Goal: Task Accomplishment & Management: Manage account settings

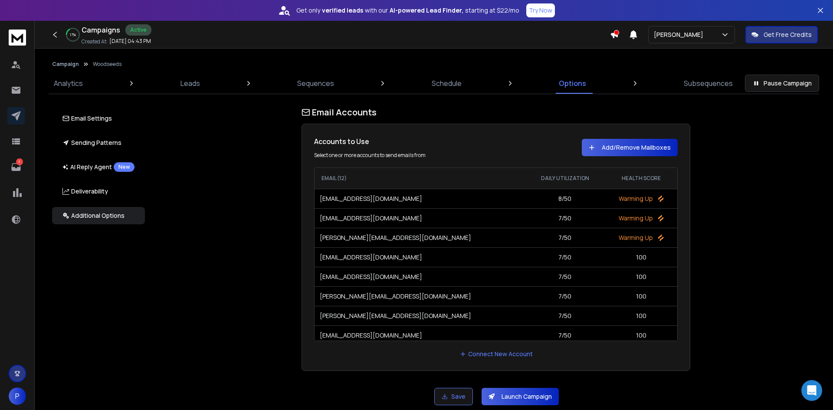
select select "**********"
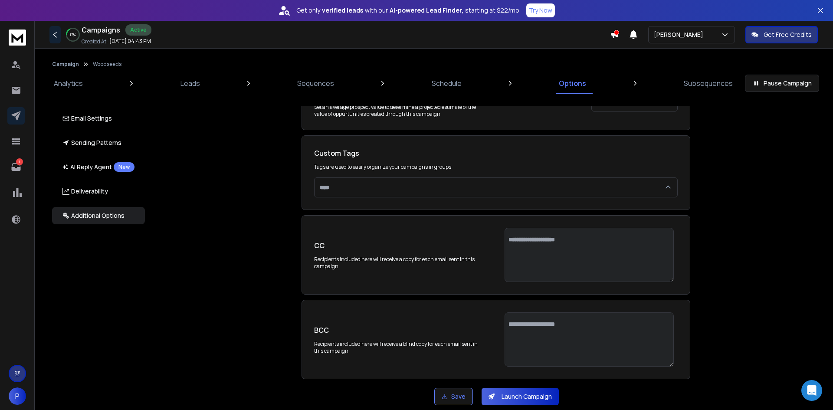
click at [51, 34] on icon at bounding box center [55, 35] width 8 height 8
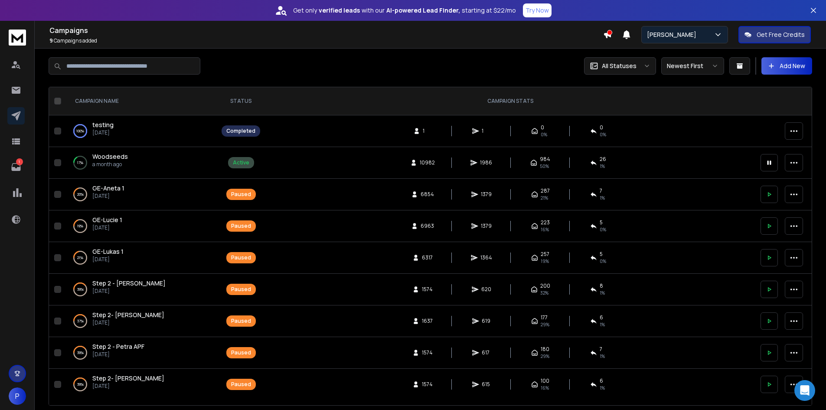
click at [710, 36] on div "[PERSON_NAME]" at bounding box center [684, 34] width 75 height 9
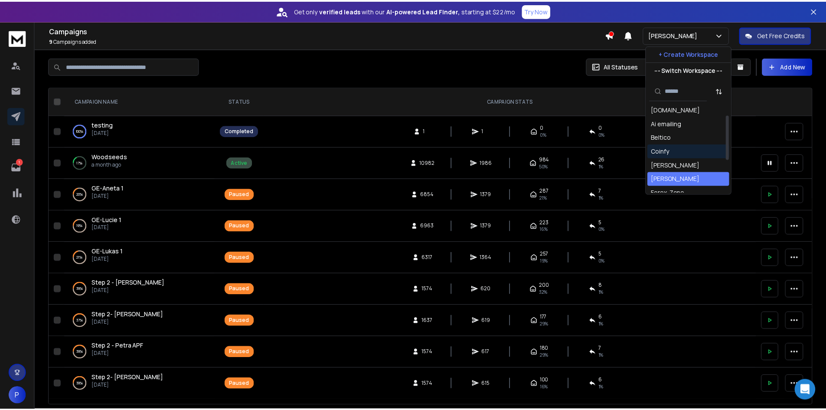
scroll to position [25, 0]
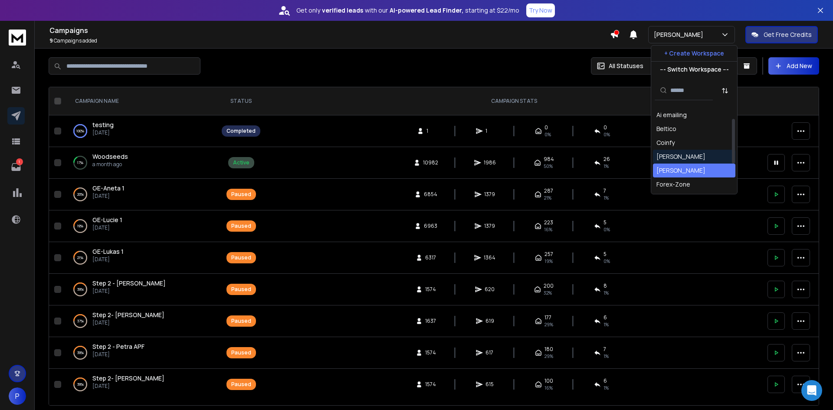
click at [678, 156] on div "[PERSON_NAME]" at bounding box center [694, 157] width 82 height 14
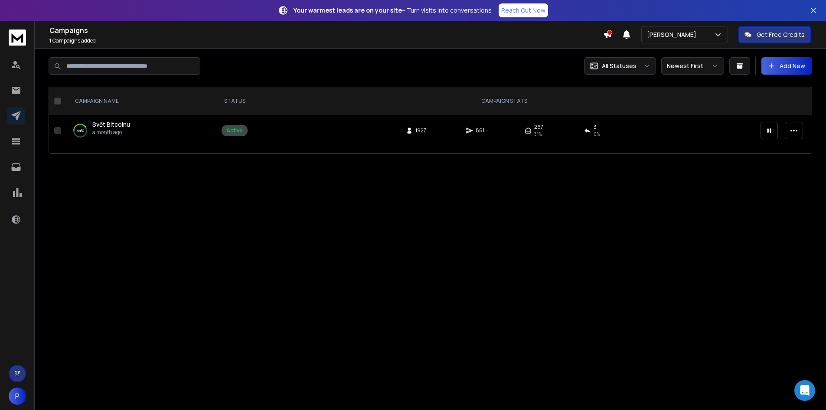
click at [318, 128] on div "1927 861 267 31 % 3 0 %" at bounding box center [504, 131] width 492 height 14
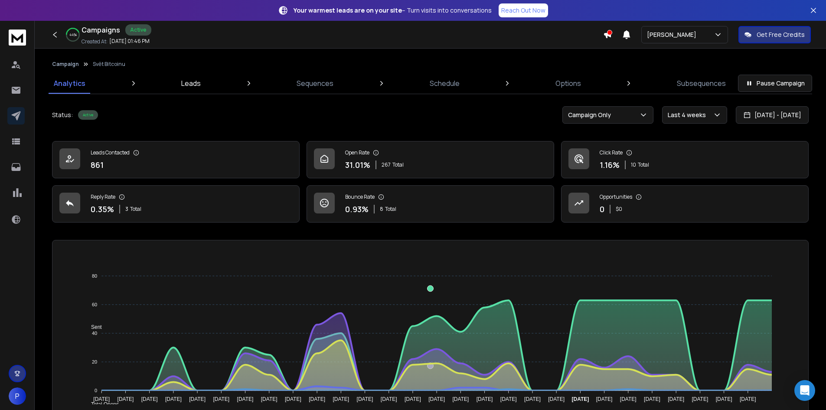
click at [193, 81] on p "Leads" at bounding box center [191, 83] width 20 height 10
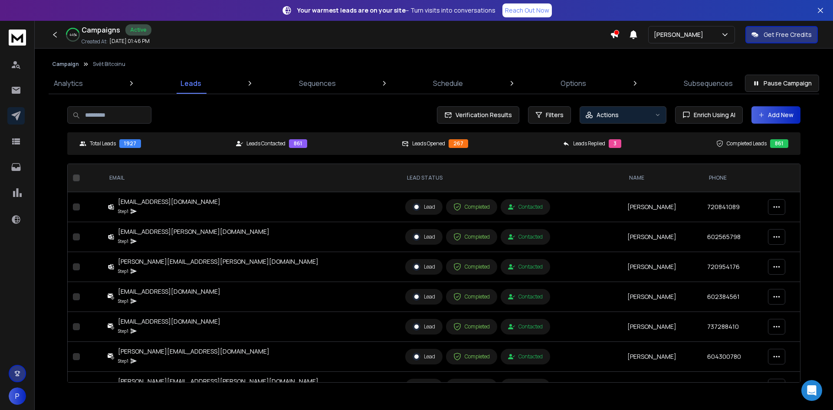
click at [660, 118] on icon "button" at bounding box center [658, 114] width 6 height 7
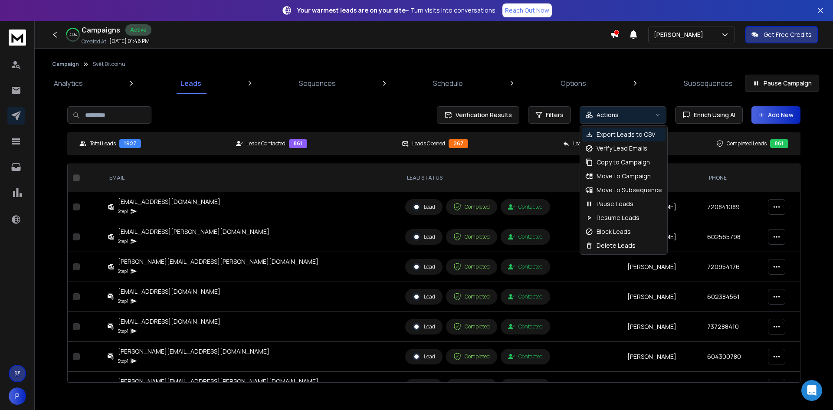
click at [660, 118] on icon "button" at bounding box center [658, 114] width 6 height 7
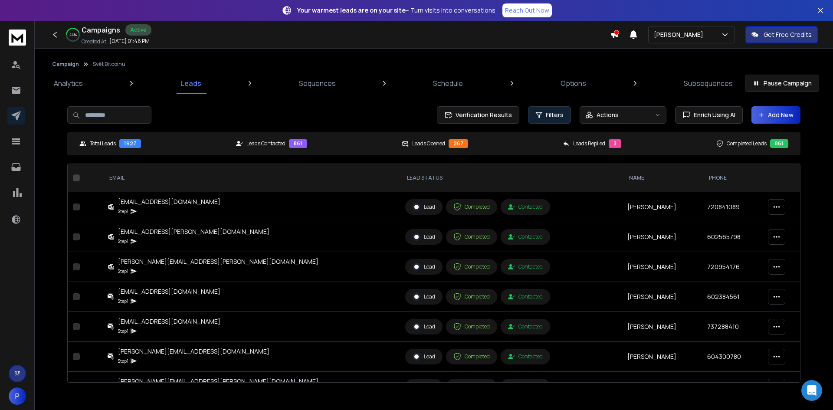
click at [554, 111] on span "Filters" at bounding box center [555, 115] width 18 height 9
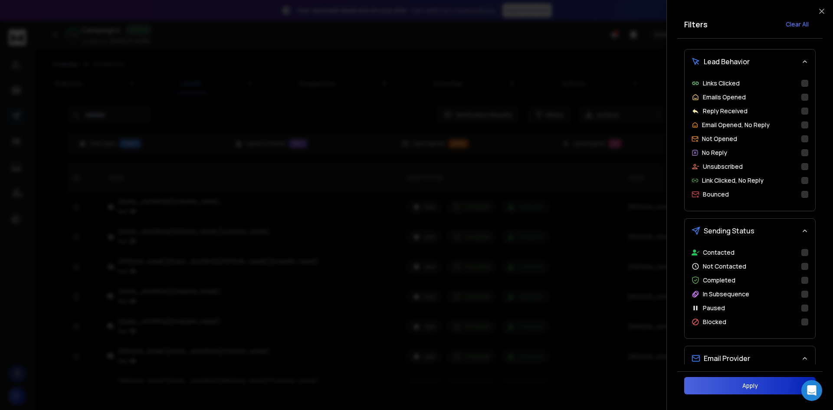
click at [801, 84] on button "Links Clicked" at bounding box center [804, 83] width 7 height 7
click at [776, 385] on button "Apply" at bounding box center [749, 385] width 131 height 17
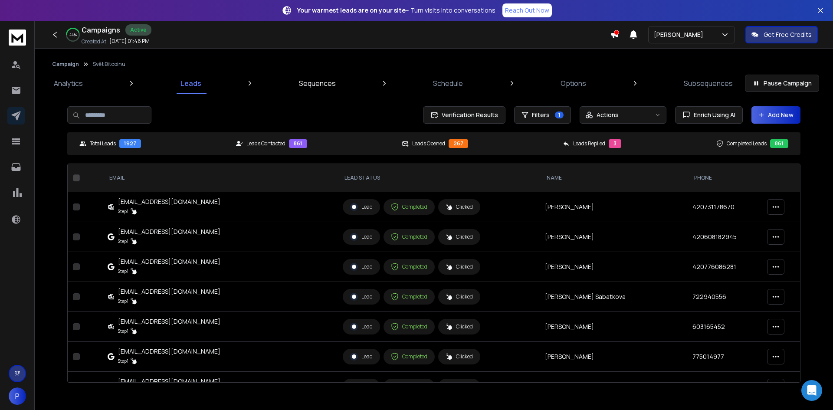
click at [315, 85] on p "Sequences" at bounding box center [317, 83] width 37 height 10
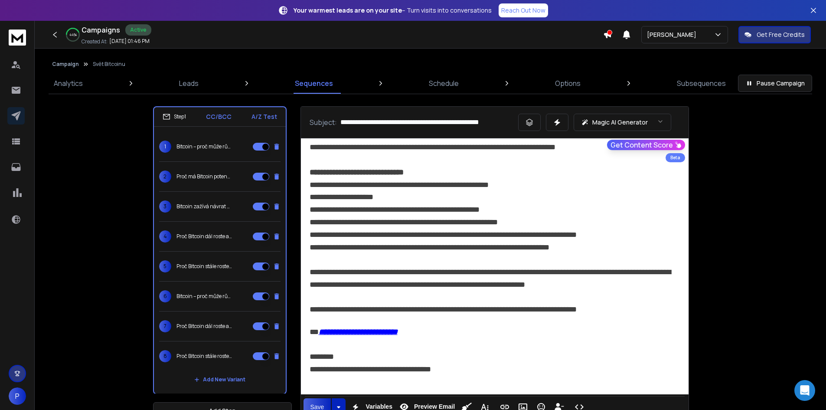
scroll to position [22, 0]
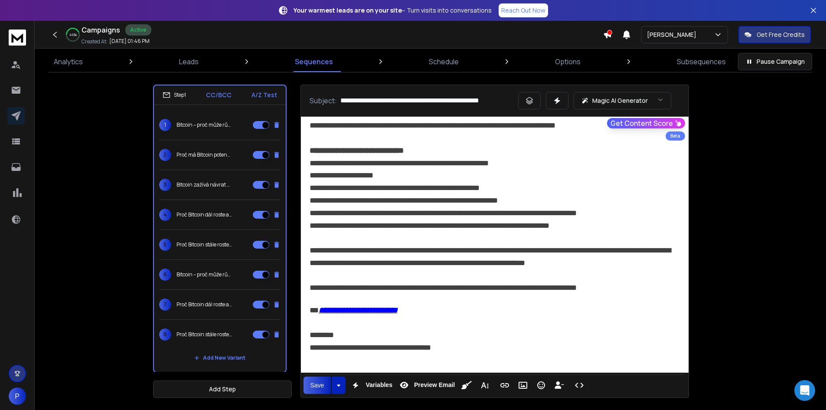
click at [208, 154] on p "Proč má Bitcoin potenciál růstu" at bounding box center [205, 154] width 56 height 7
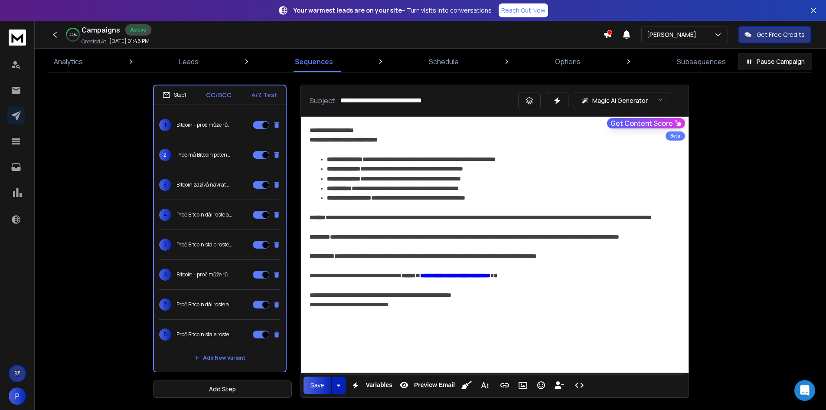
click at [202, 183] on p "Bitcoin zažívá návrat na výsluní. Tentokrát u toho budou i vlády" at bounding box center [205, 184] width 56 height 7
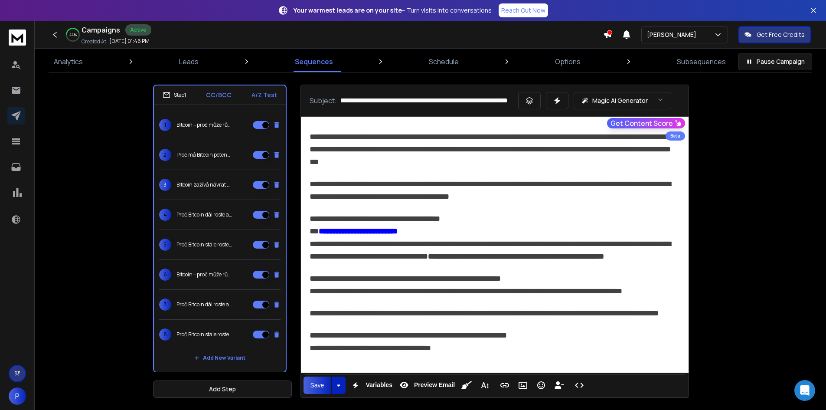
scroll to position [89, 0]
click at [200, 213] on p "Proč Bitcoin dál roste a co za tím stojí" at bounding box center [205, 214] width 56 height 7
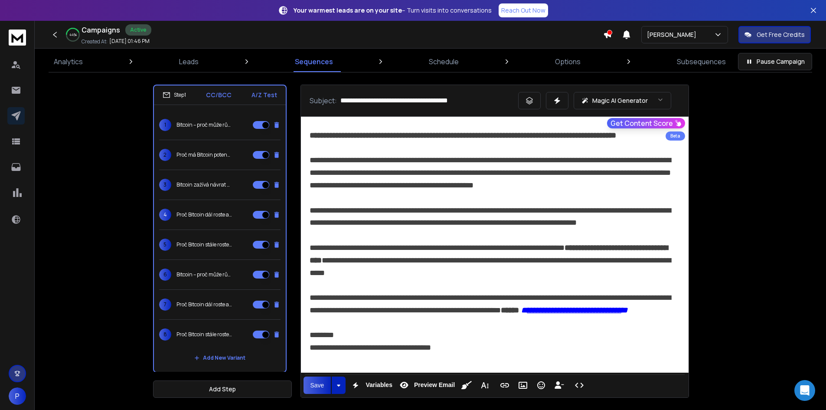
scroll to position [334, 0]
click at [199, 239] on div "5 Proč Bitcoin stále roste? Jednoduché vysvětlení" at bounding box center [195, 245] width 73 height 12
type input "**********"
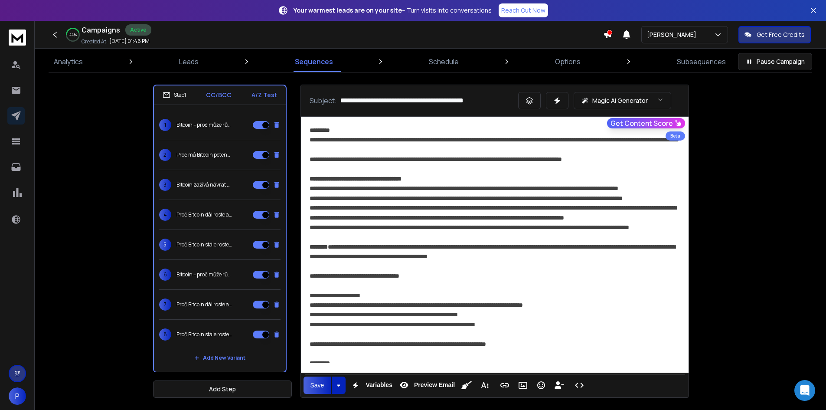
scroll to position [0, 0]
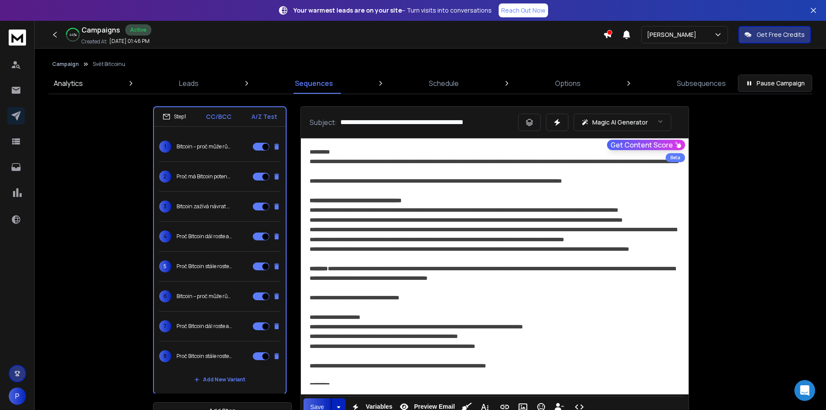
click at [74, 82] on p "Analytics" at bounding box center [68, 83] width 29 height 10
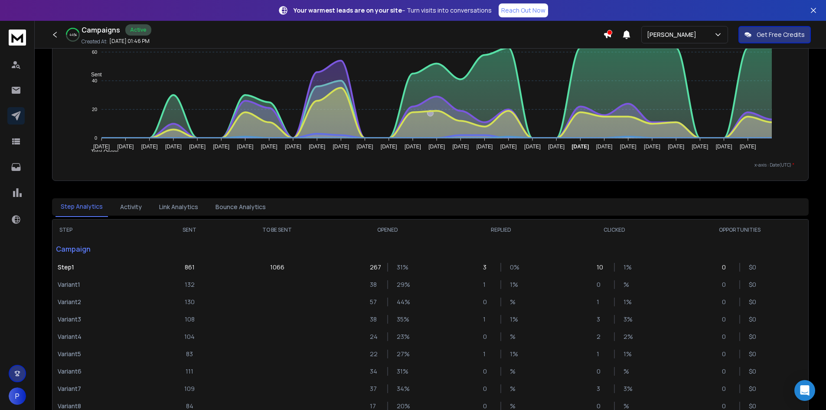
scroll to position [274, 0]
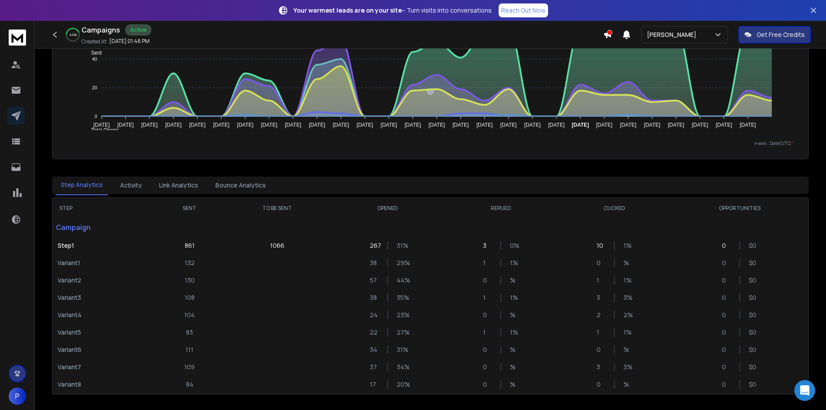
click at [134, 183] on button "Activity" at bounding box center [131, 185] width 32 height 19
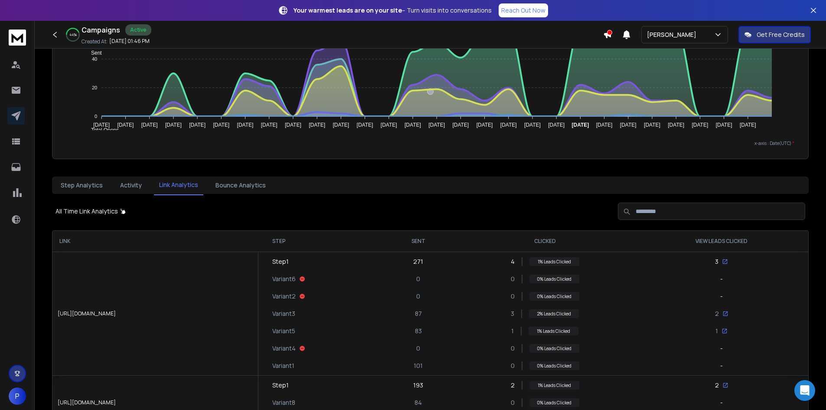
click at [169, 185] on button "Link Analytics" at bounding box center [178, 185] width 49 height 20
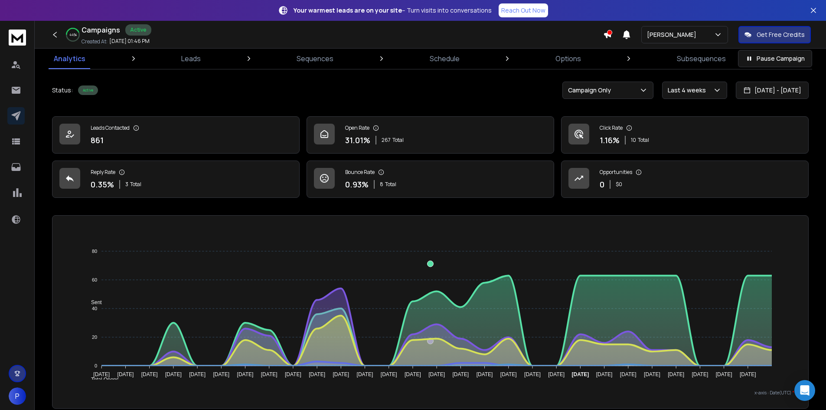
scroll to position [0, 0]
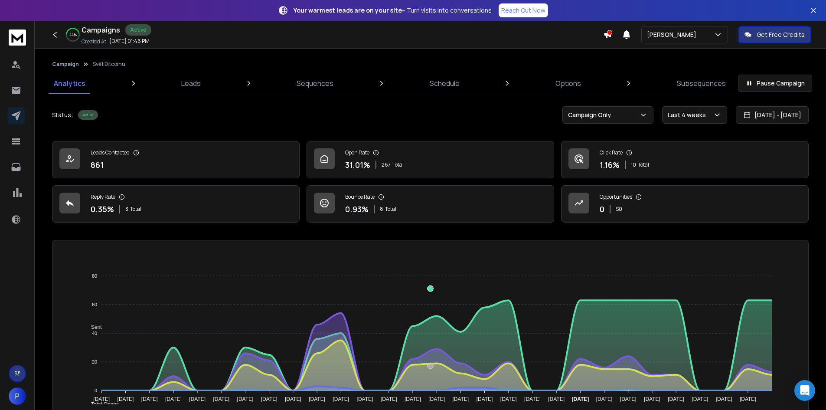
click at [199, 34] on div "44 % Campaigns Active Created At: [DATE] 01:46 PM [PERSON_NAME] Get Free Credits" at bounding box center [413, 35] width 826 height 28
